Goal: Task Accomplishment & Management: Use online tool/utility

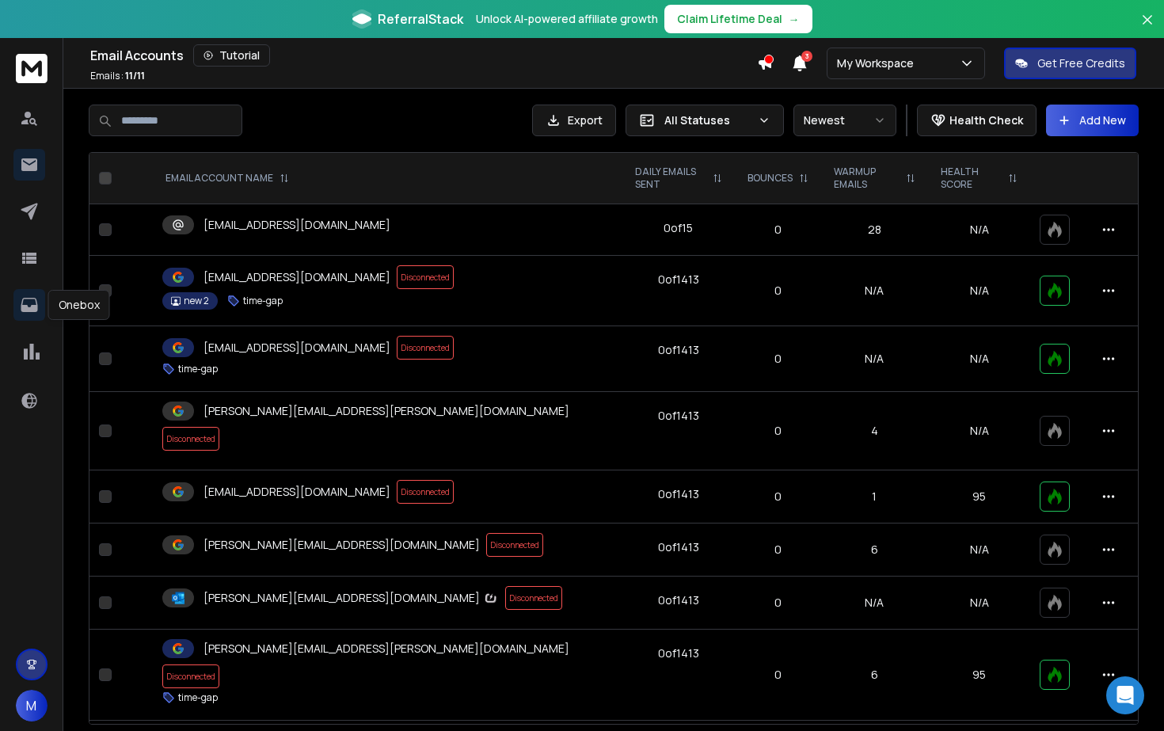
click at [15, 304] on link at bounding box center [29, 305] width 32 height 32
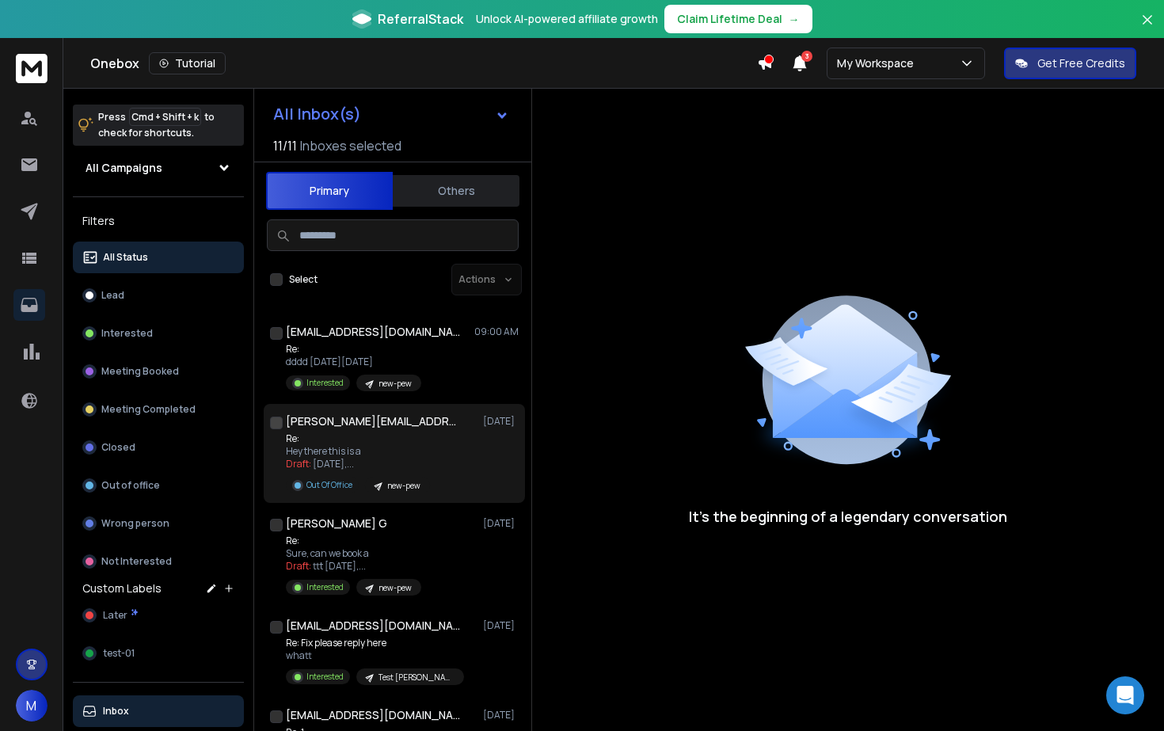
click at [402, 433] on p "Re:" at bounding box center [358, 438] width 144 height 13
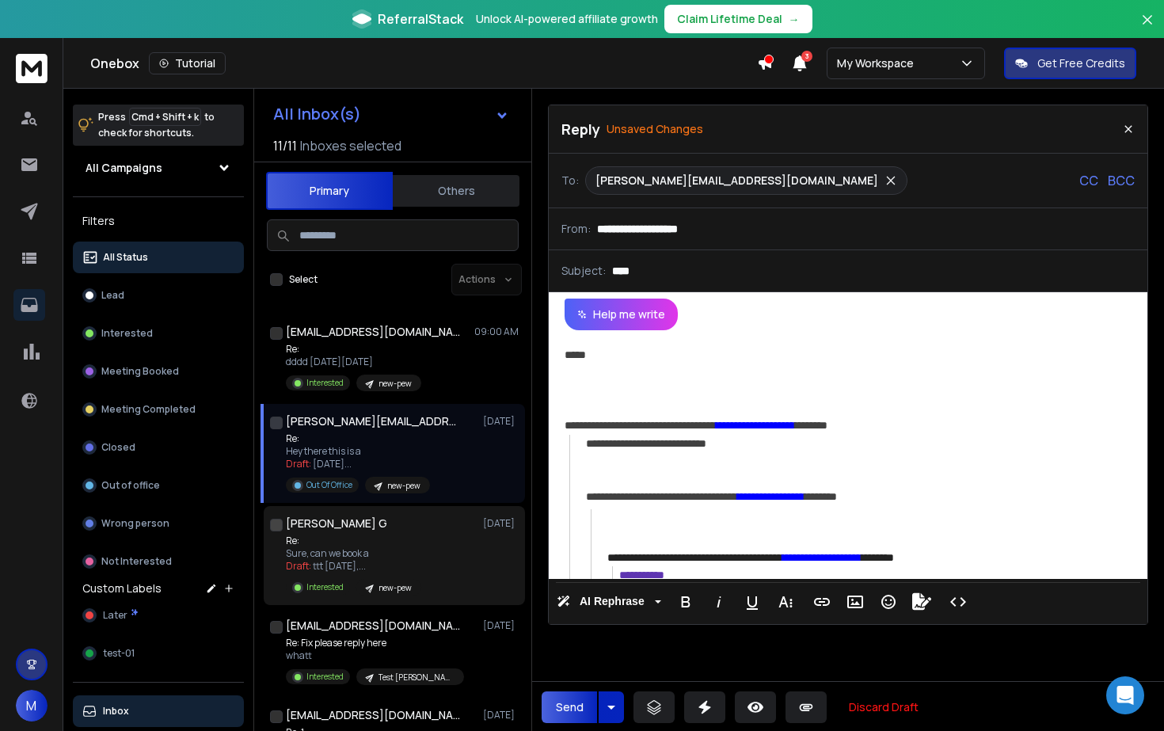
click at [402, 532] on div "[PERSON_NAME] G [DATE] Re: Sure, can we book a Draft: ttt [DATE], ... Intereste…" at bounding box center [402, 556] width 233 height 80
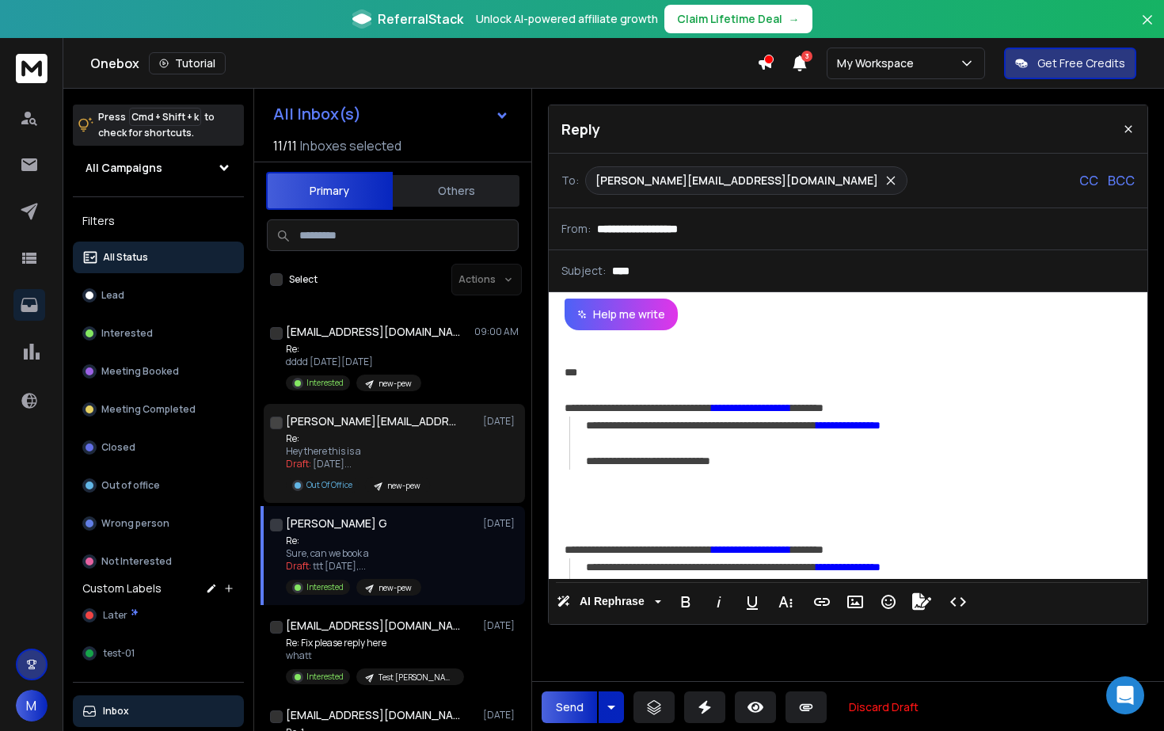
click at [428, 470] on p "Draft: [DATE] ..." at bounding box center [358, 464] width 144 height 13
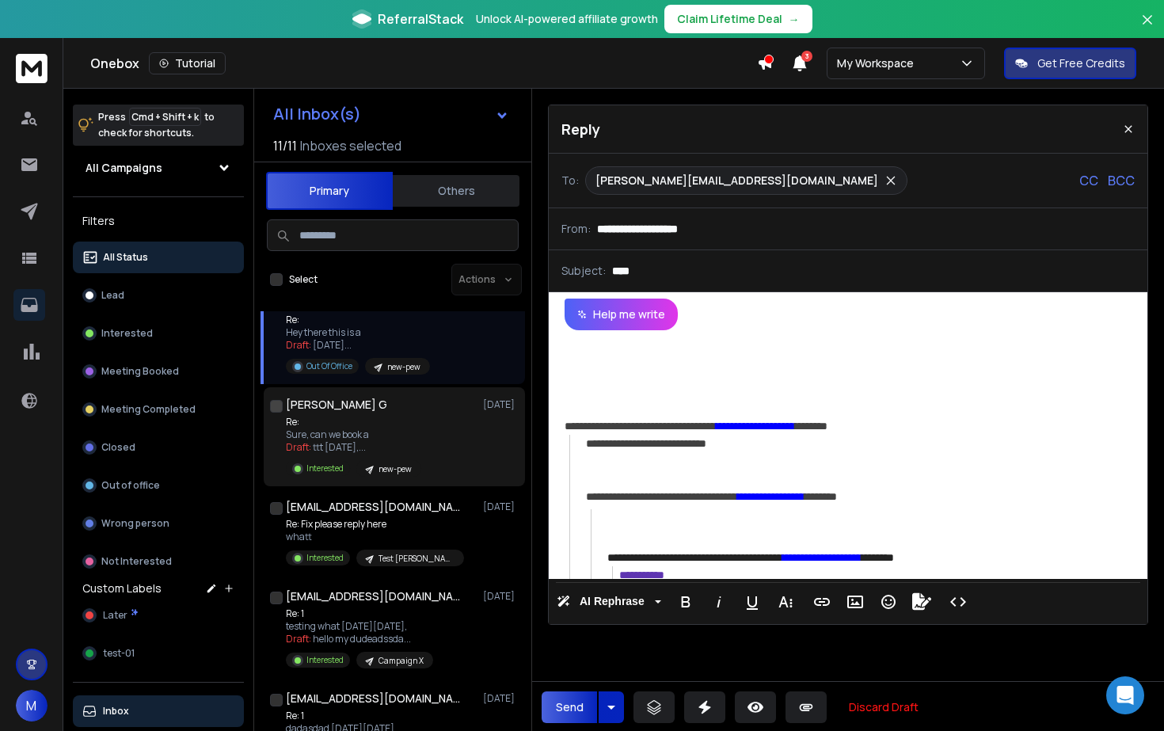
scroll to position [166, 0]
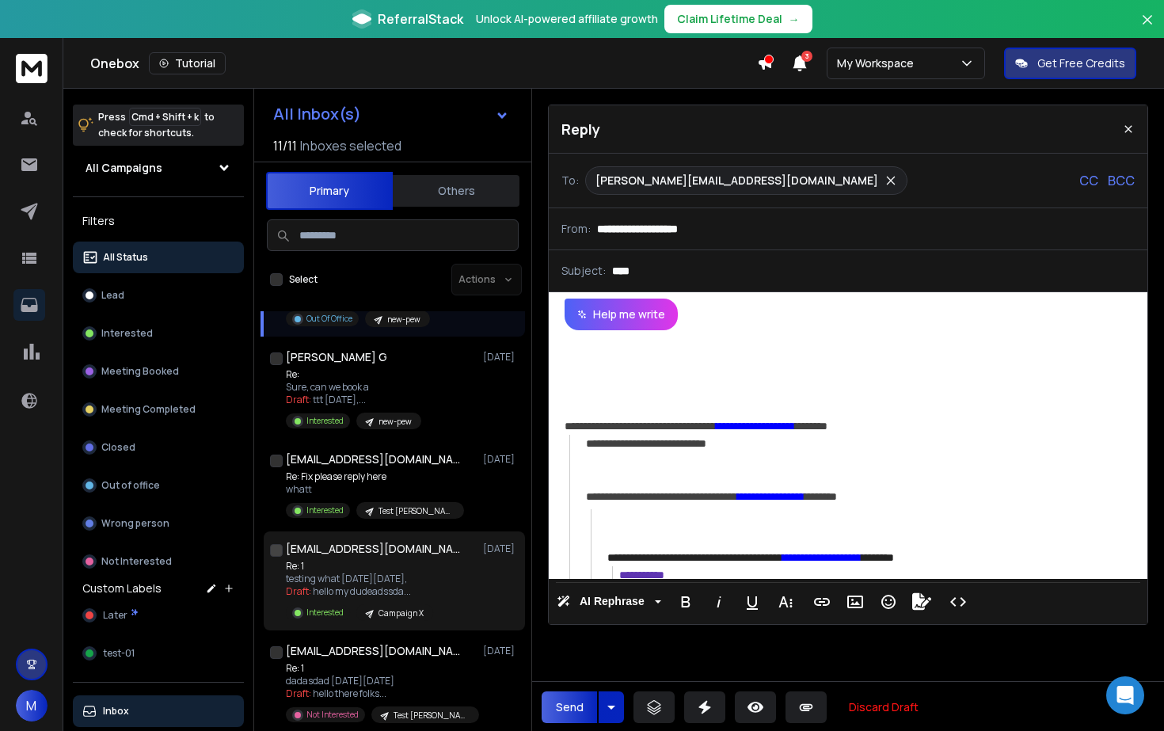
click at [394, 548] on div "[PERSON_NAME][EMAIL_ADDRESS][DOMAIN_NAME] [DATE]" at bounding box center [402, 549] width 233 height 16
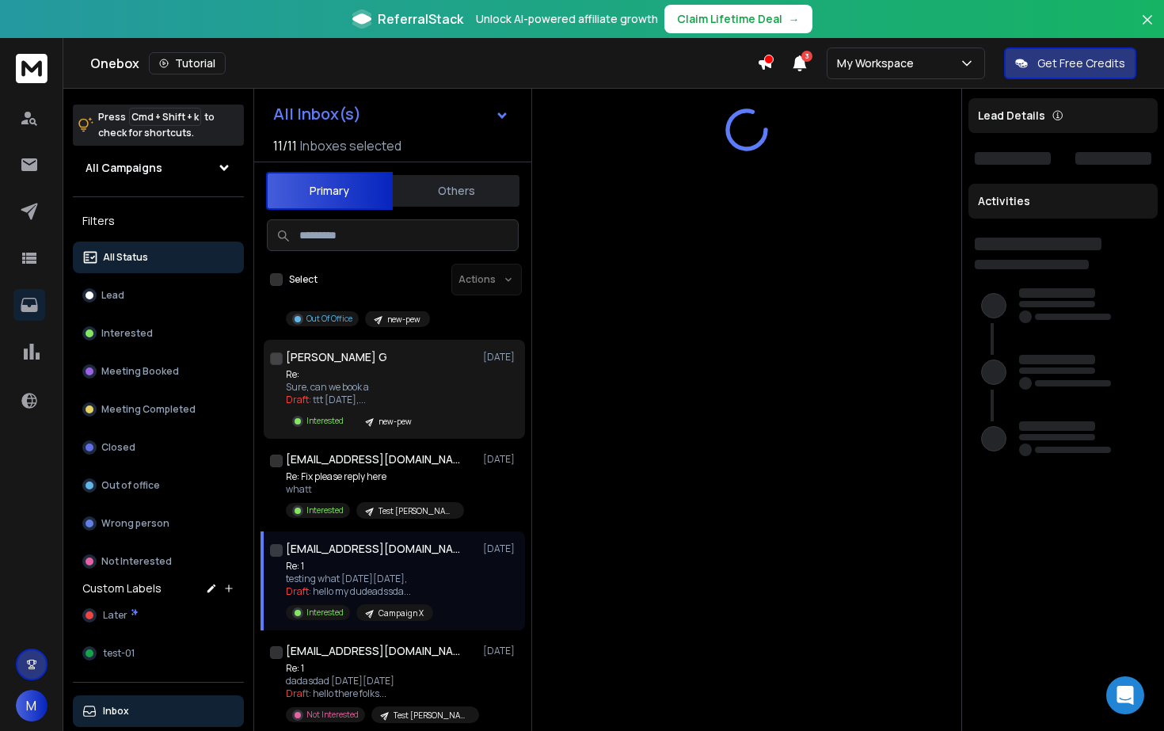
scroll to position [115, 0]
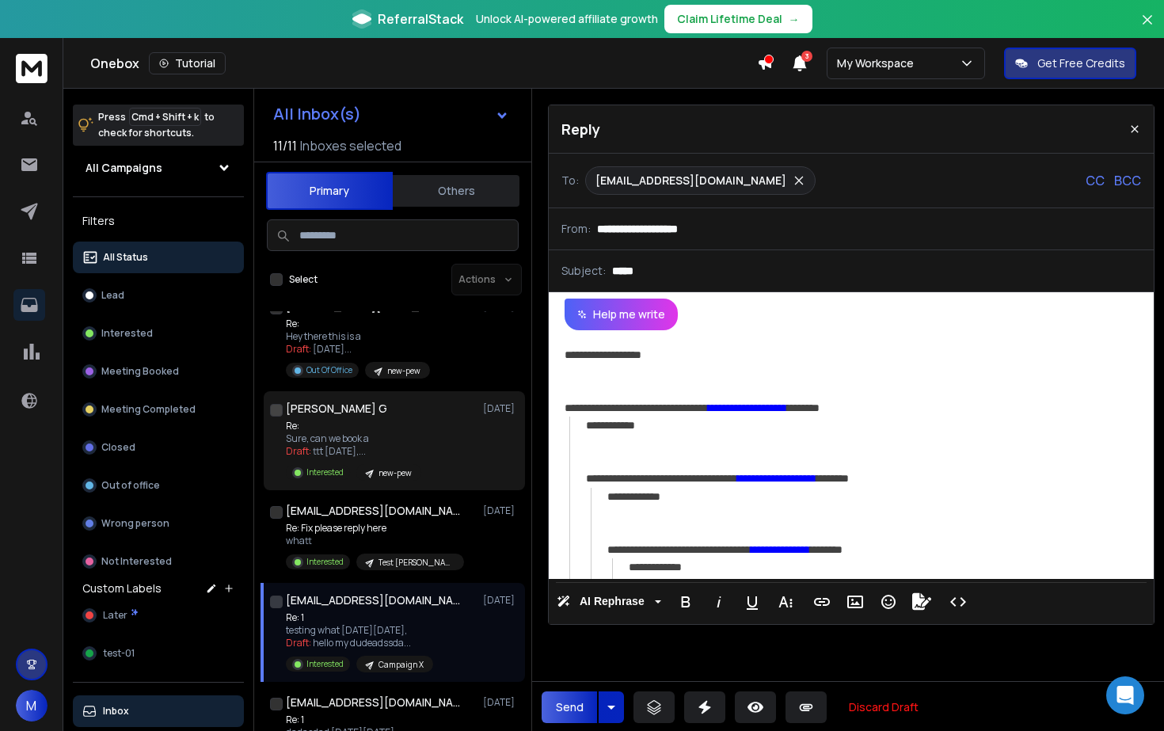
click at [406, 428] on p "Re:" at bounding box center [353, 426] width 135 height 13
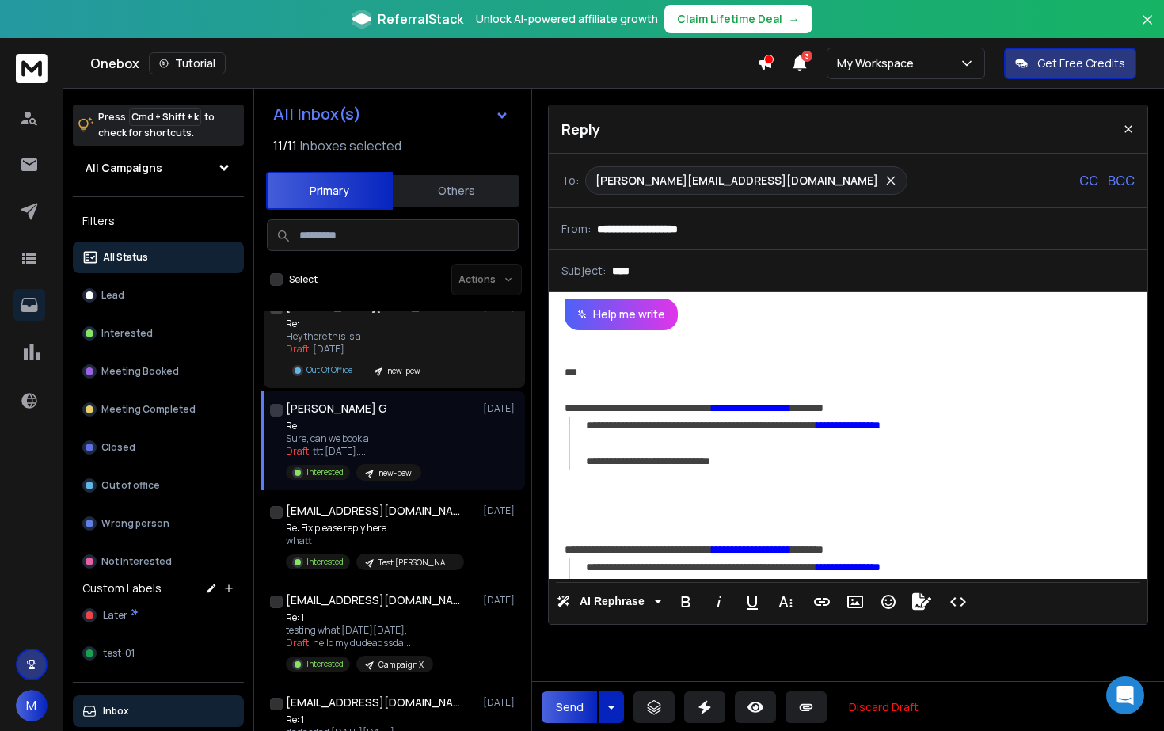
click at [406, 372] on p "new-pew" at bounding box center [403, 371] width 33 height 12
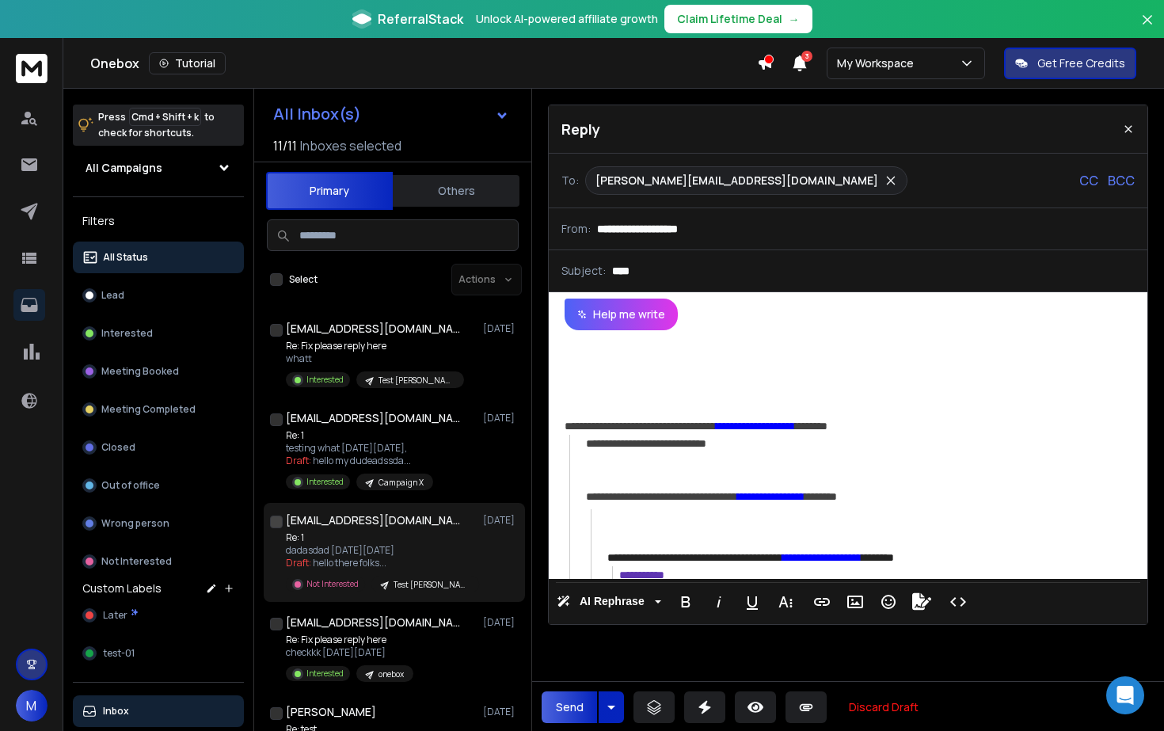
scroll to position [301, 0]
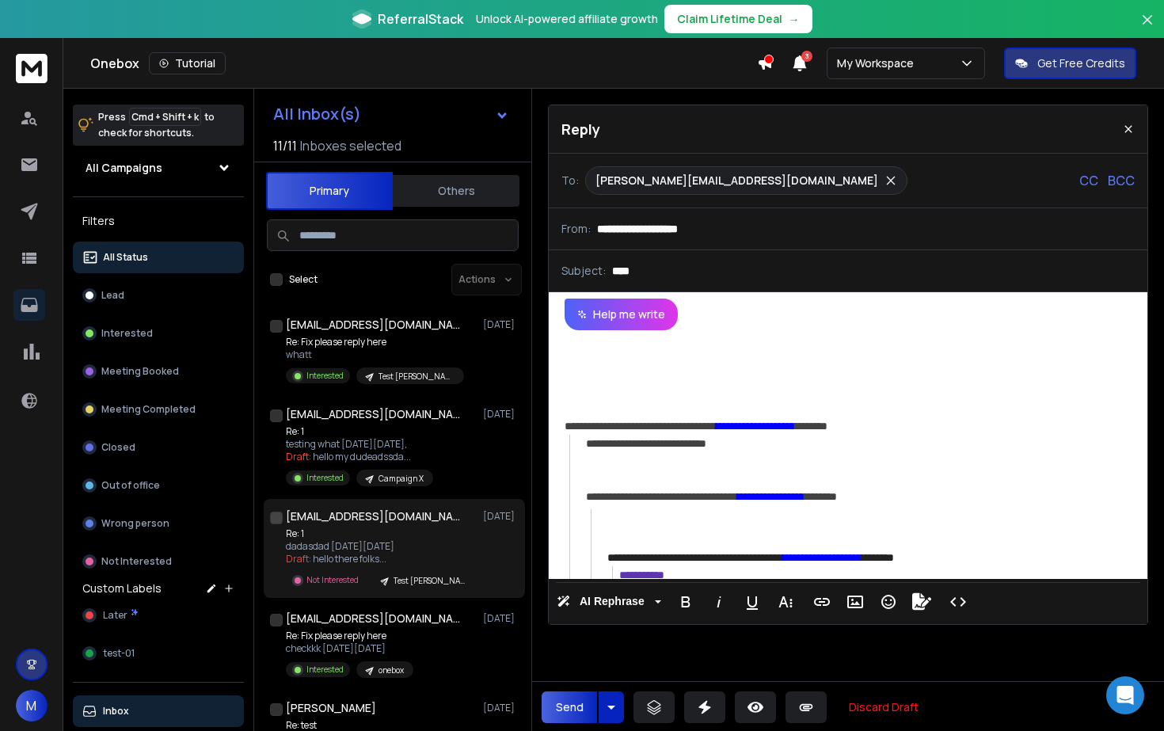
click at [395, 510] on div "[EMAIL_ADDRESS][DOMAIN_NAME] [DATE]" at bounding box center [402, 517] width 233 height 16
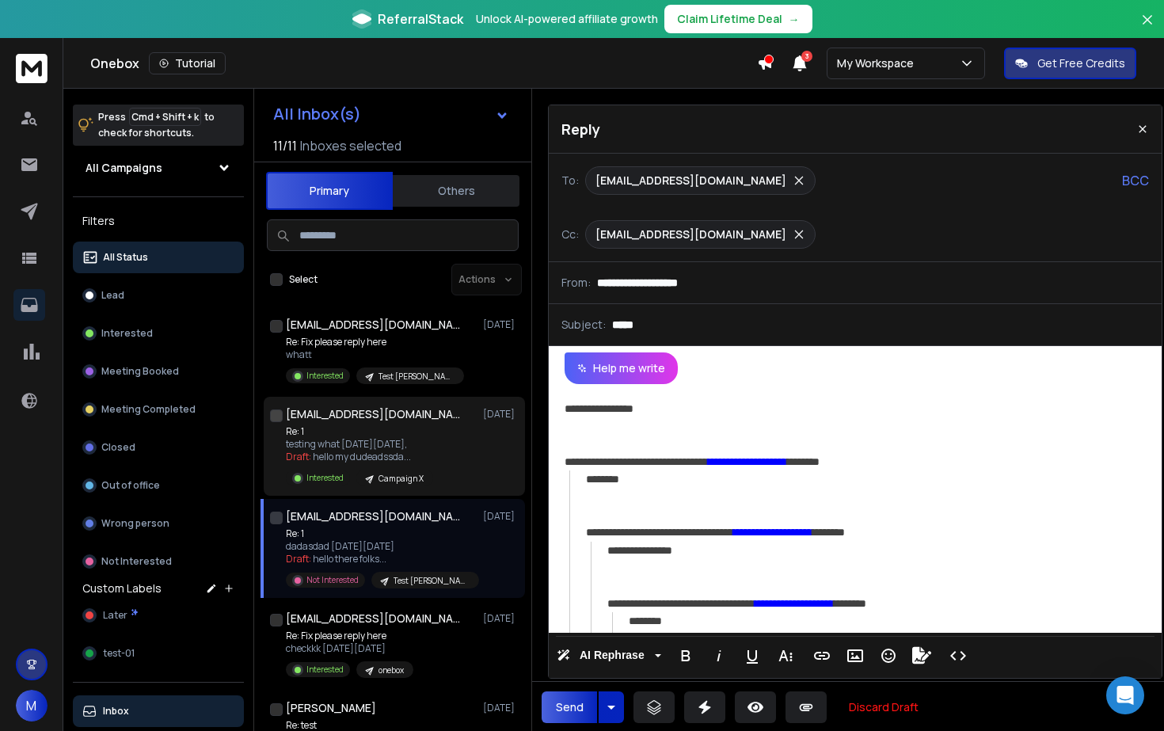
click at [403, 448] on p "testing what [DATE][DATE]," at bounding box center [359, 444] width 147 height 13
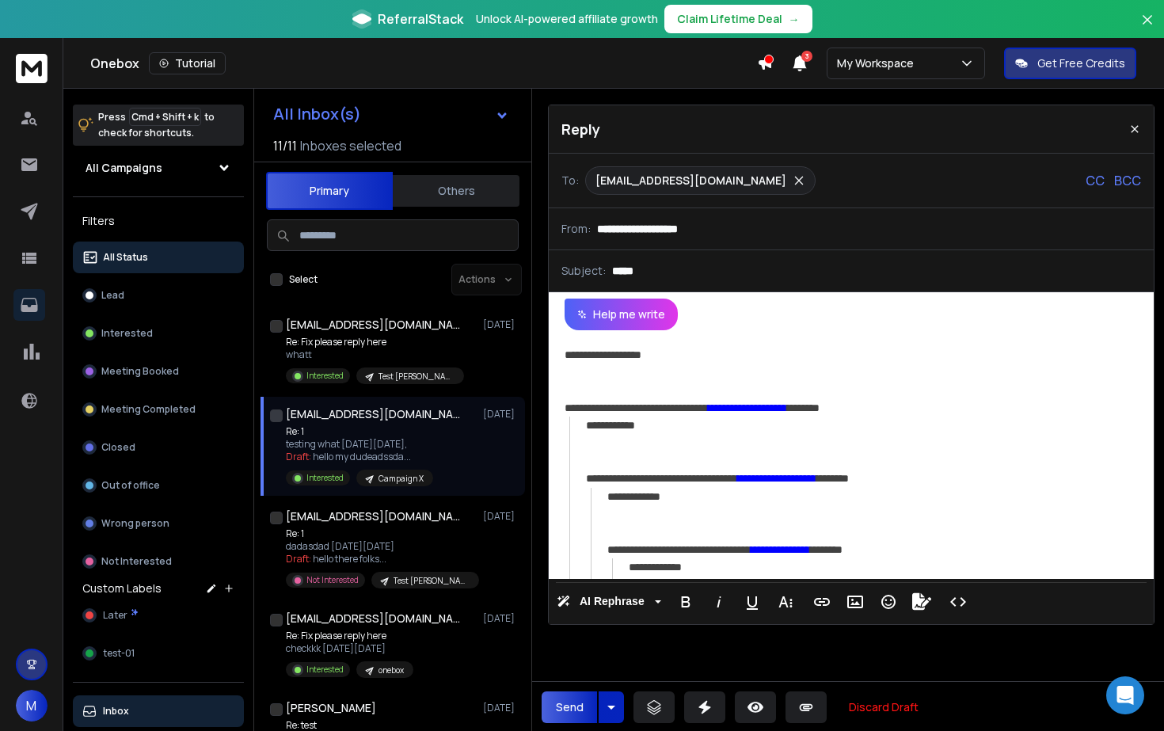
click at [403, 518] on div "[EMAIL_ADDRESS][DOMAIN_NAME] [DATE]" at bounding box center [402, 517] width 233 height 16
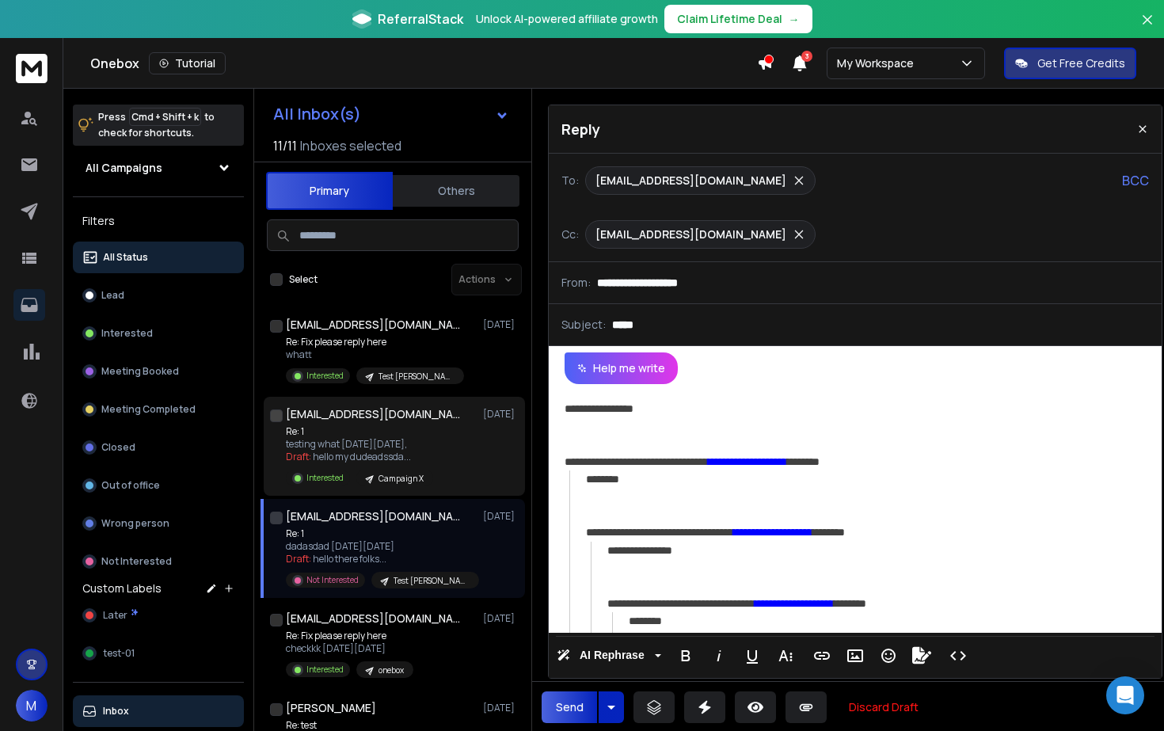
click at [413, 449] on p "testing what [DATE][DATE]," at bounding box center [359, 444] width 147 height 13
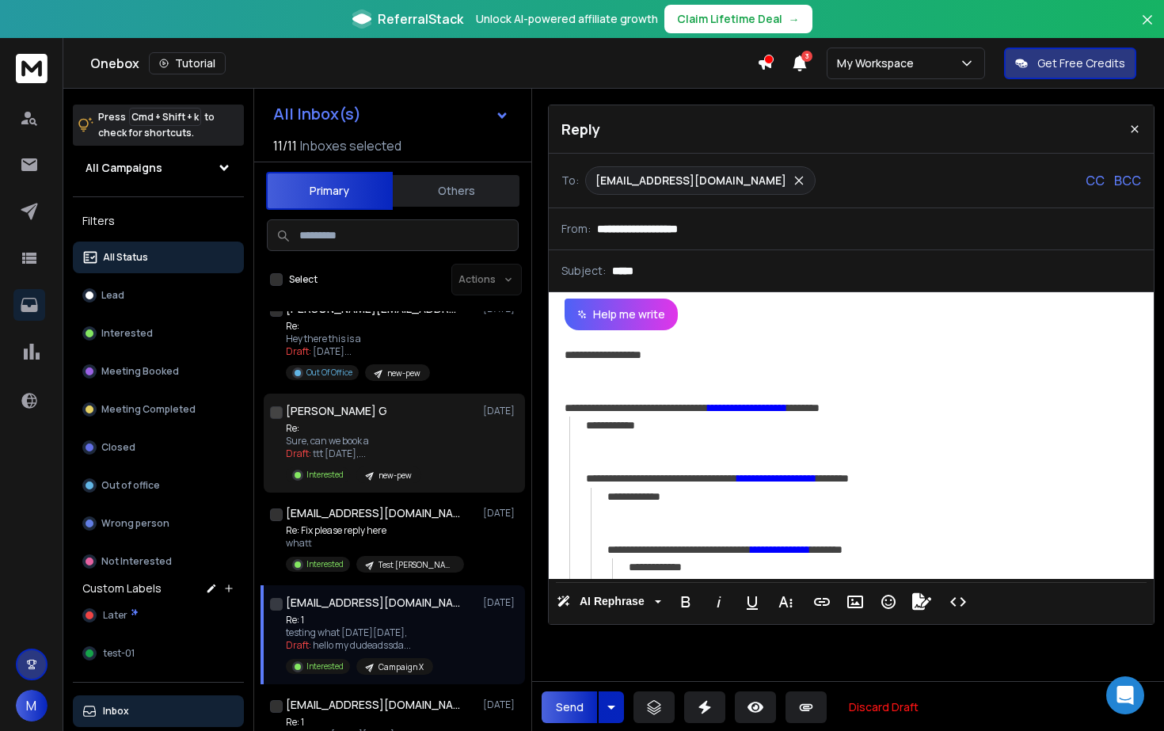
scroll to position [110, 0]
click at [368, 423] on div "[PERSON_NAME] G [DATE] Re: Sure, can we book a Draft: ttt [DATE], ... Intereste…" at bounding box center [402, 446] width 233 height 80
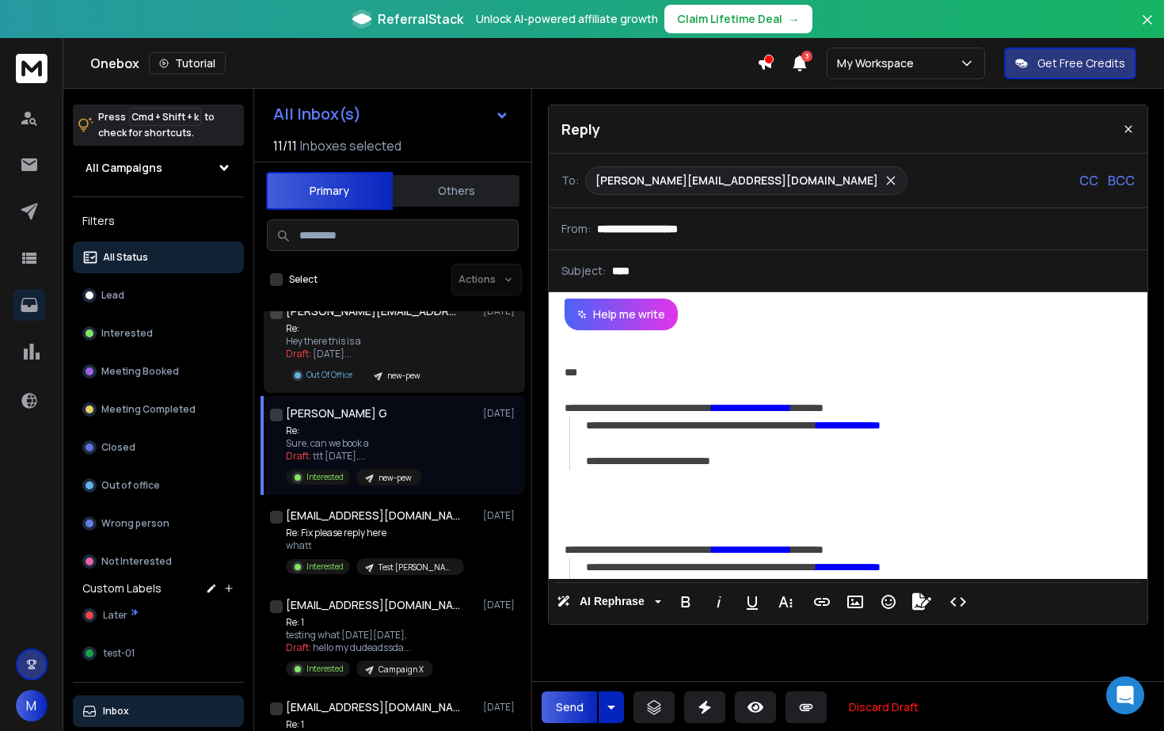
scroll to position [0, 0]
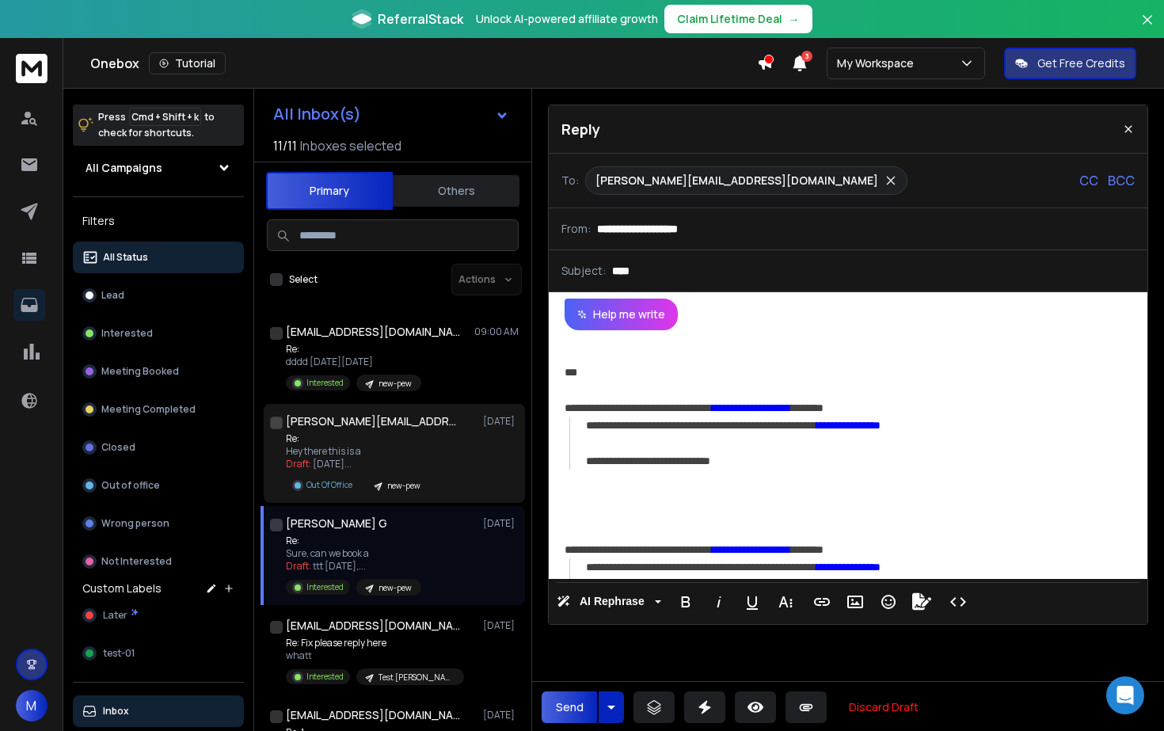
click at [410, 443] on p "Re:" at bounding box center [358, 438] width 144 height 13
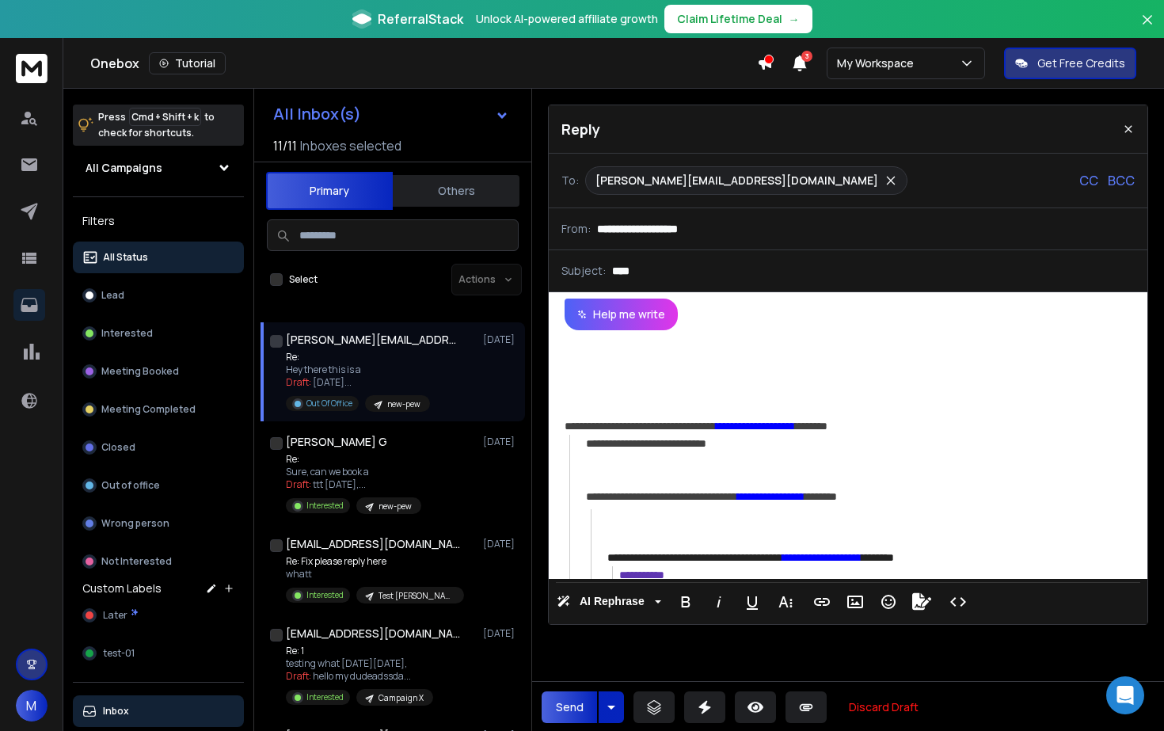
scroll to position [224, 0]
